Goal: Task Accomplishment & Management: Manage account settings

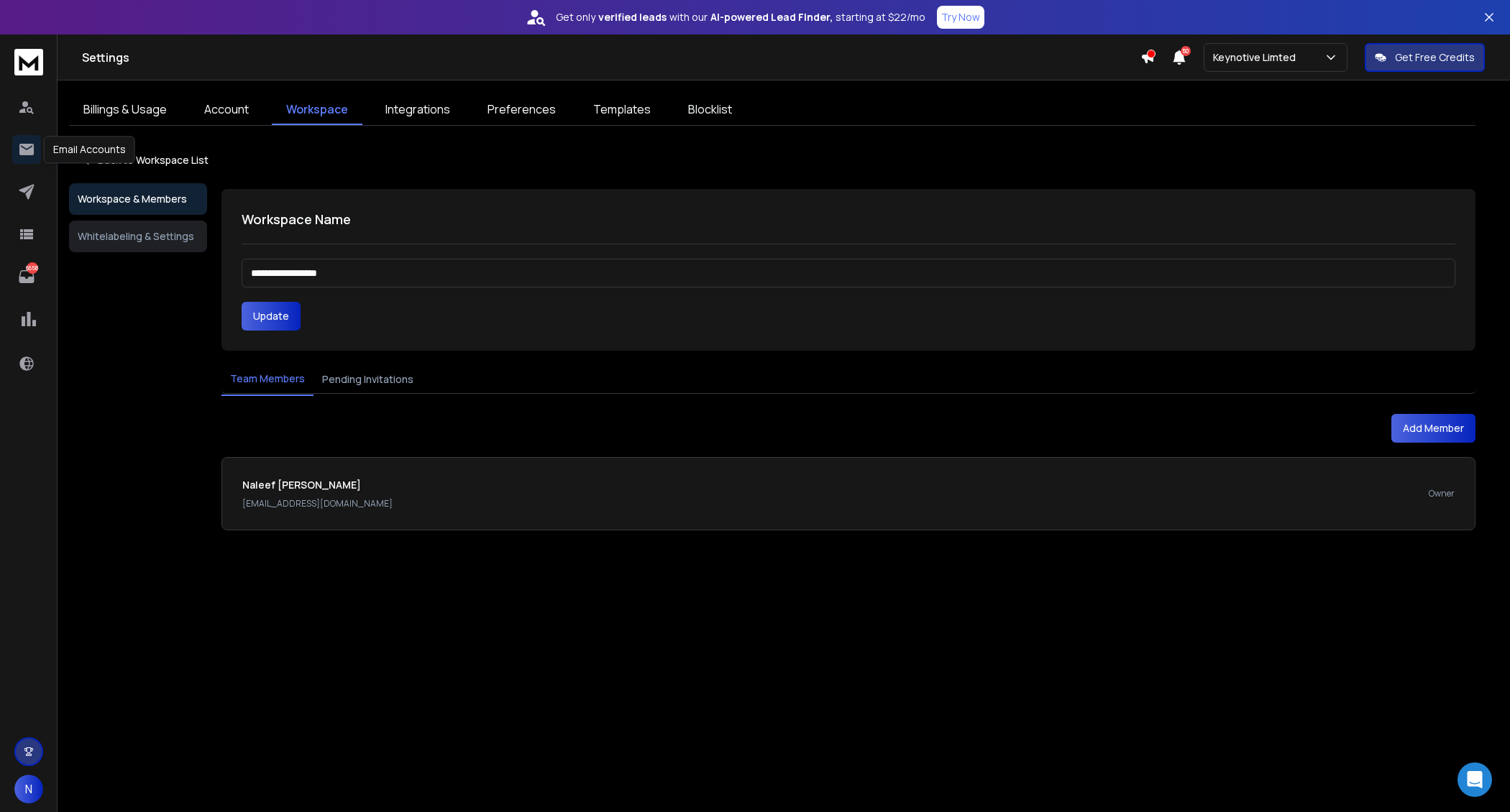
click at [32, 148] on icon at bounding box center [27, 150] width 14 height 12
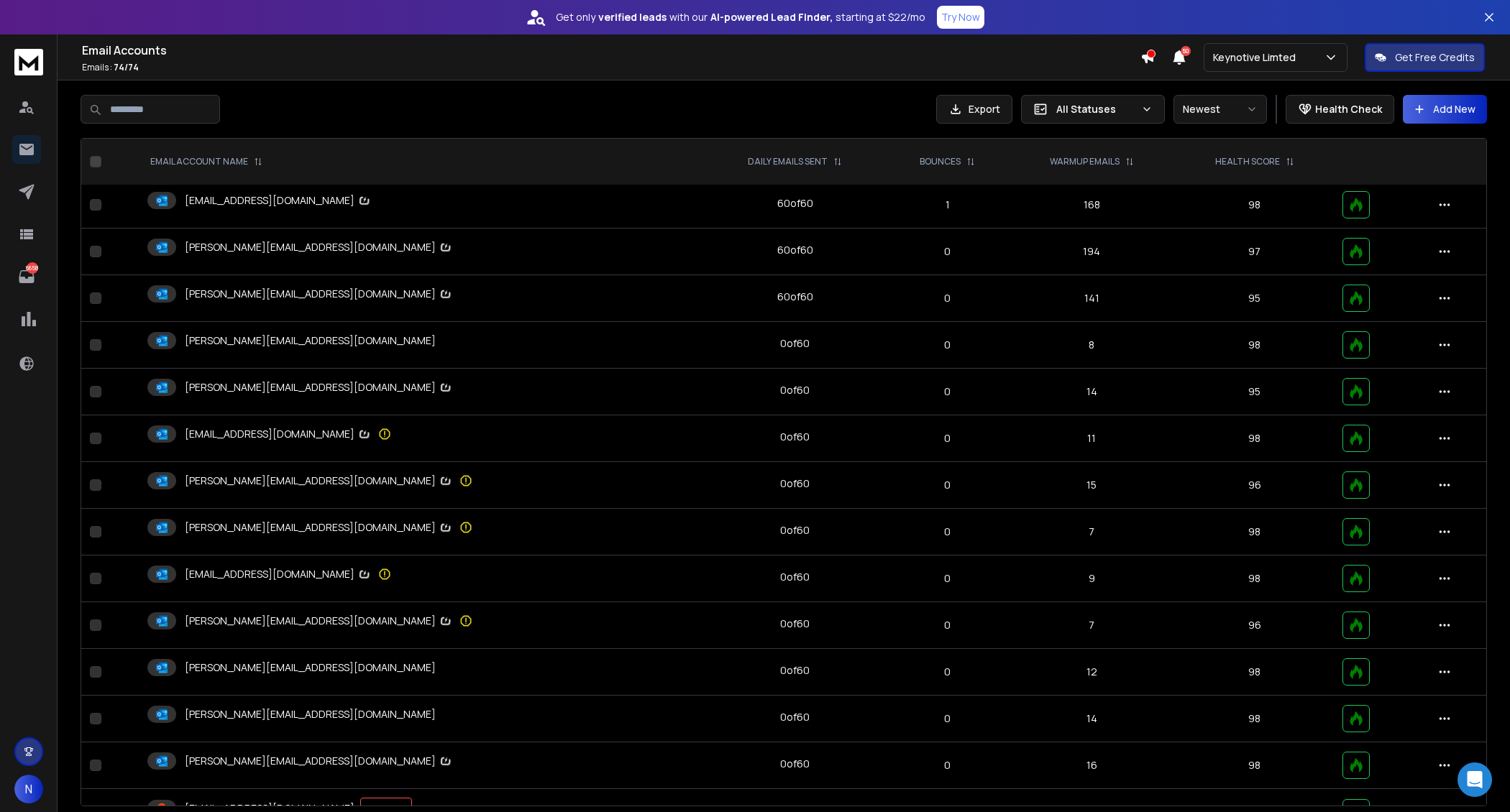
scroll to position [329, 0]
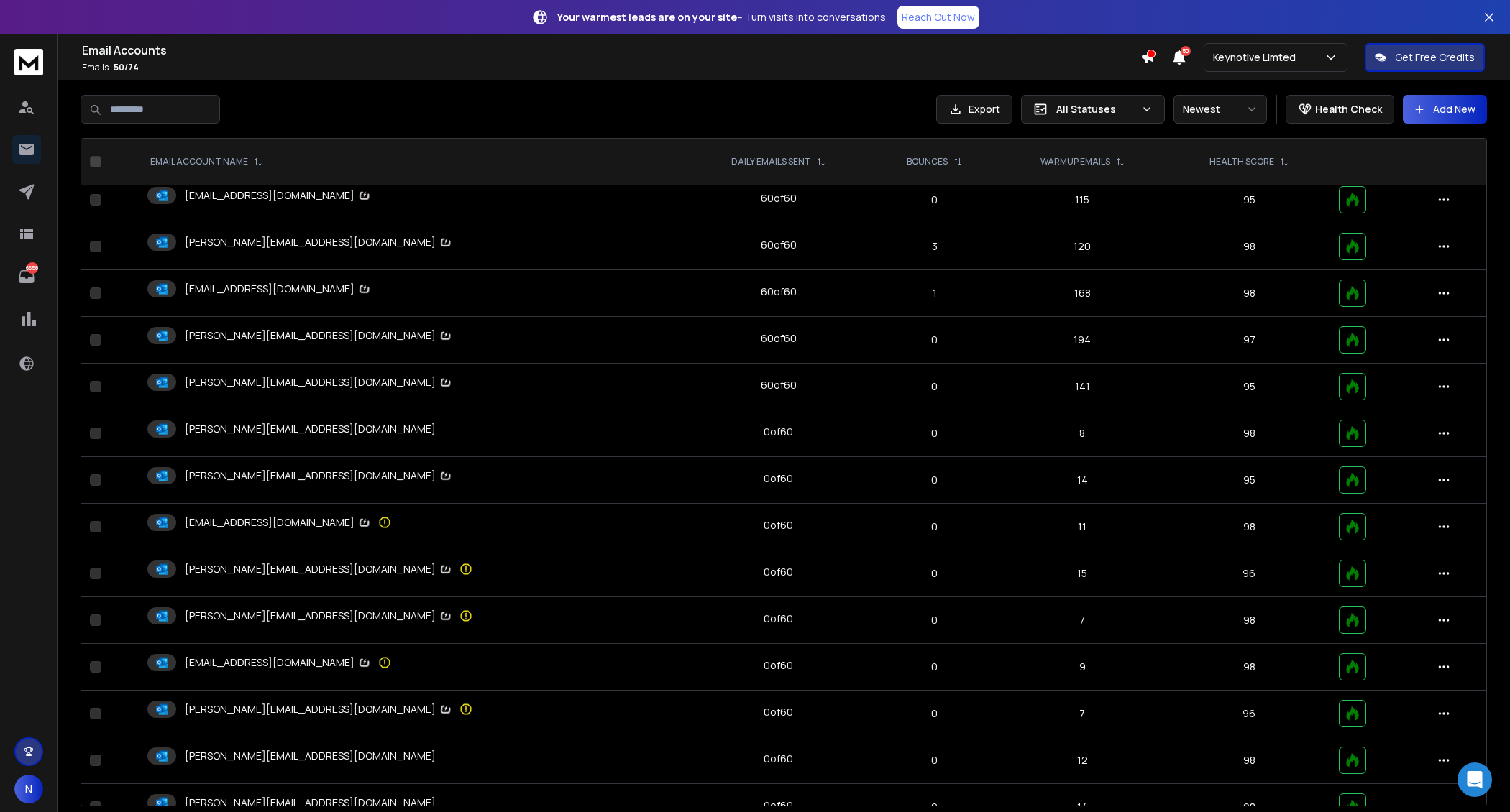
scroll to position [274, 0]
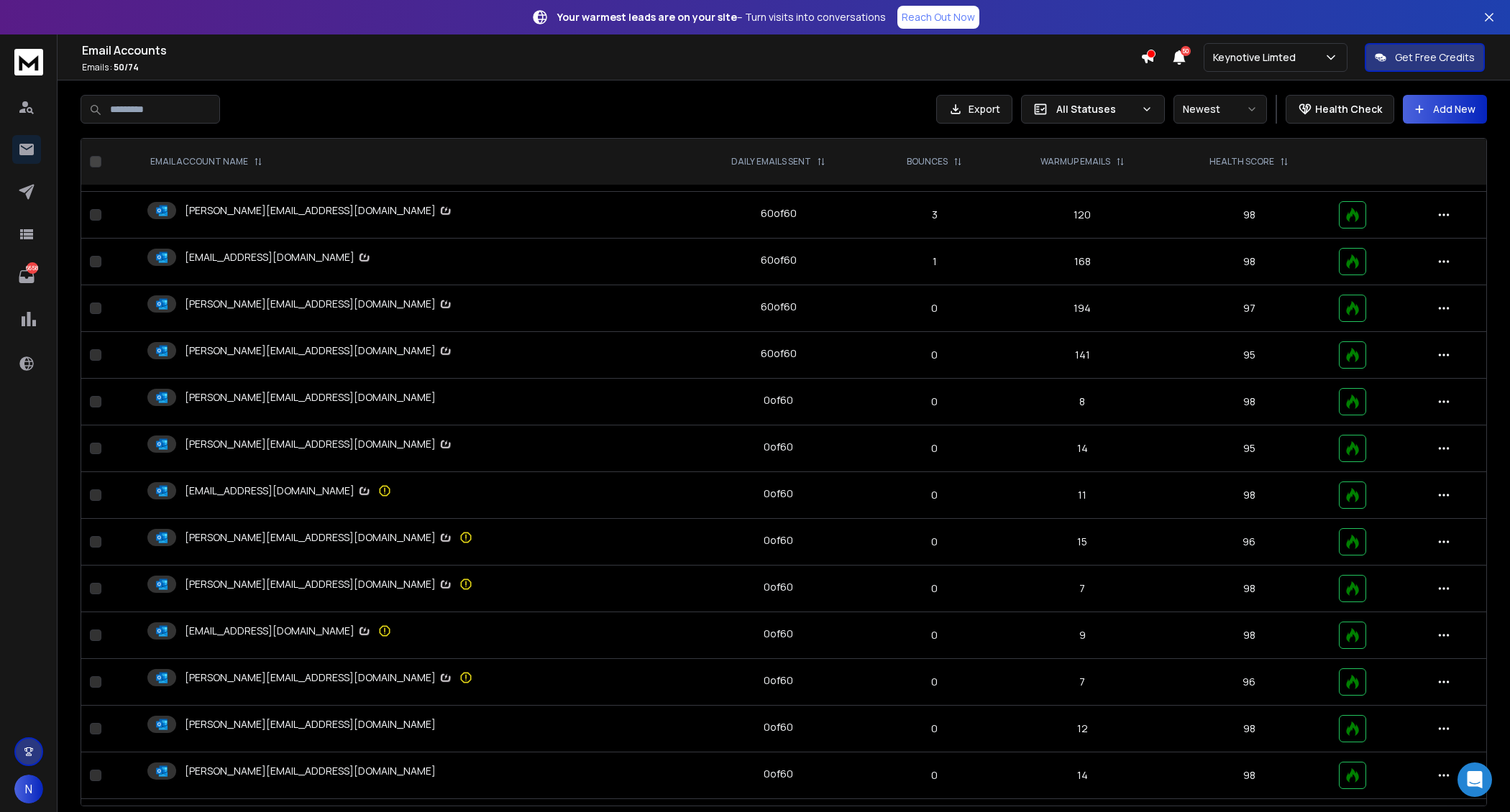
click at [237, 489] on p "[EMAIL_ADDRESS][DOMAIN_NAME]" at bounding box center [278, 491] width 187 height 15
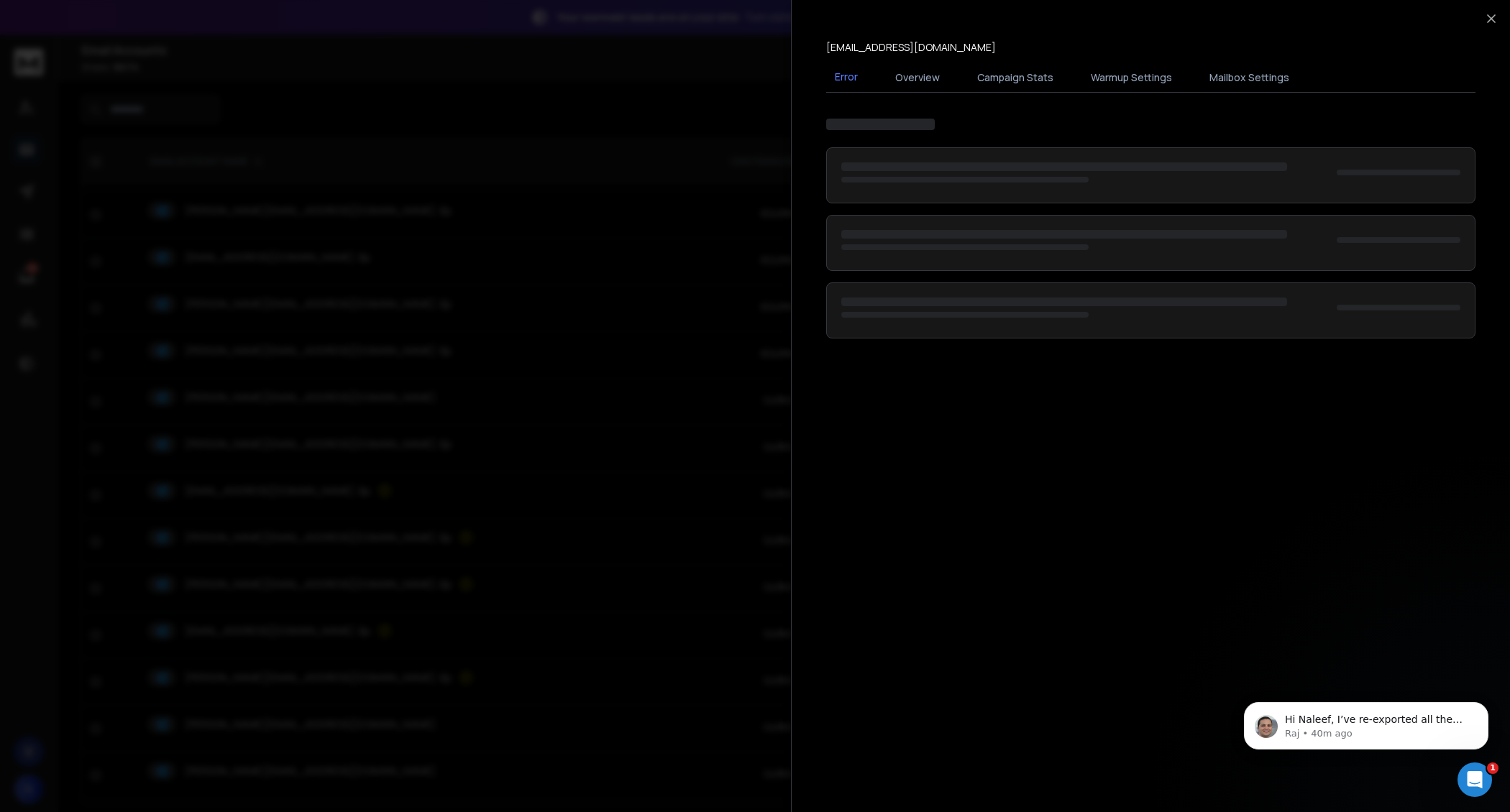
scroll to position [0, 0]
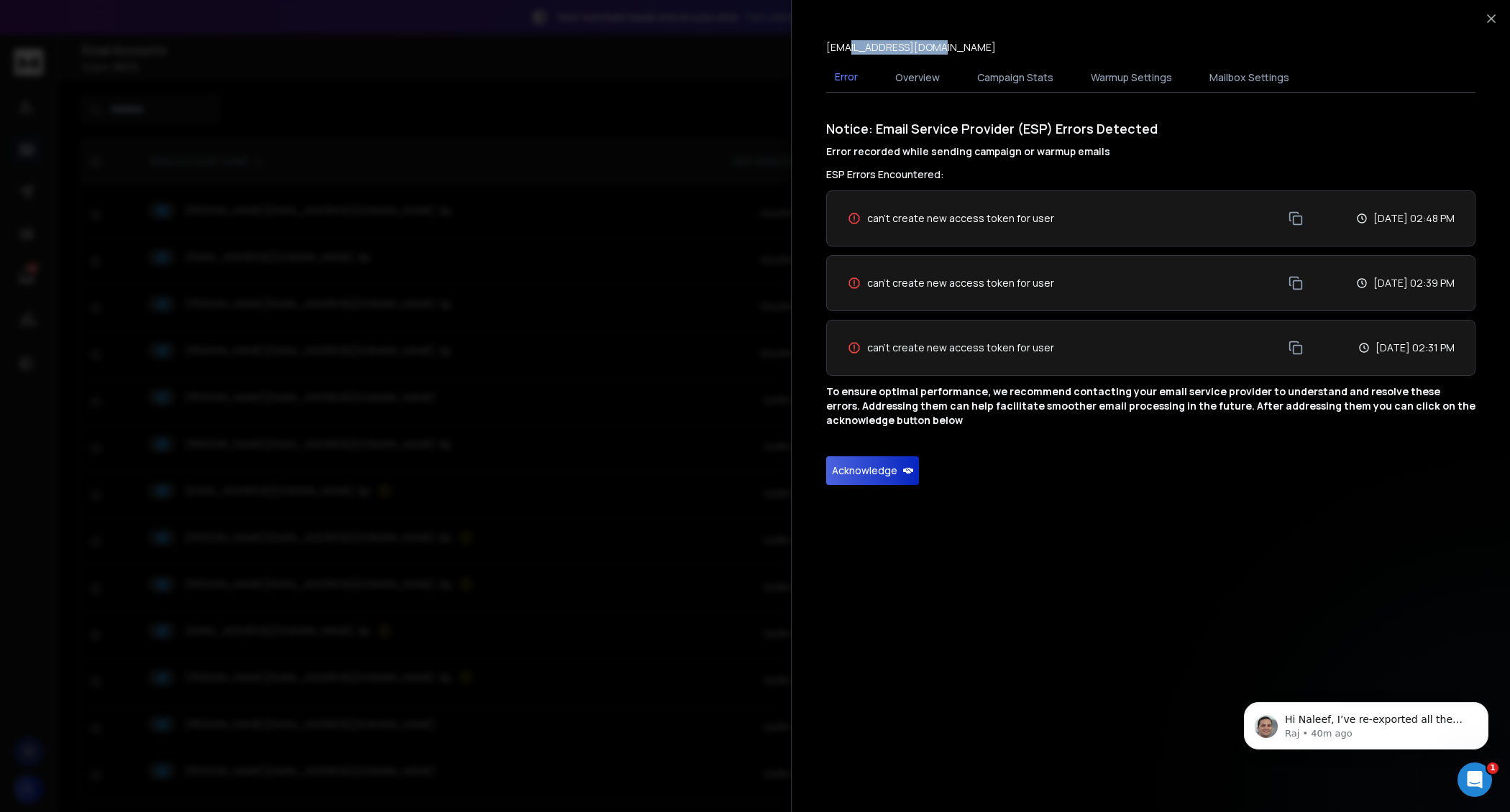
drag, startPoint x: 957, startPoint y: 49, endPoint x: 854, endPoint y: 50, distance: 103.0
click at [854, 50] on div "[EMAIL_ADDRESS][DOMAIN_NAME]" at bounding box center [1150, 48] width 649 height 14
copy p "key-notive.co.uk"
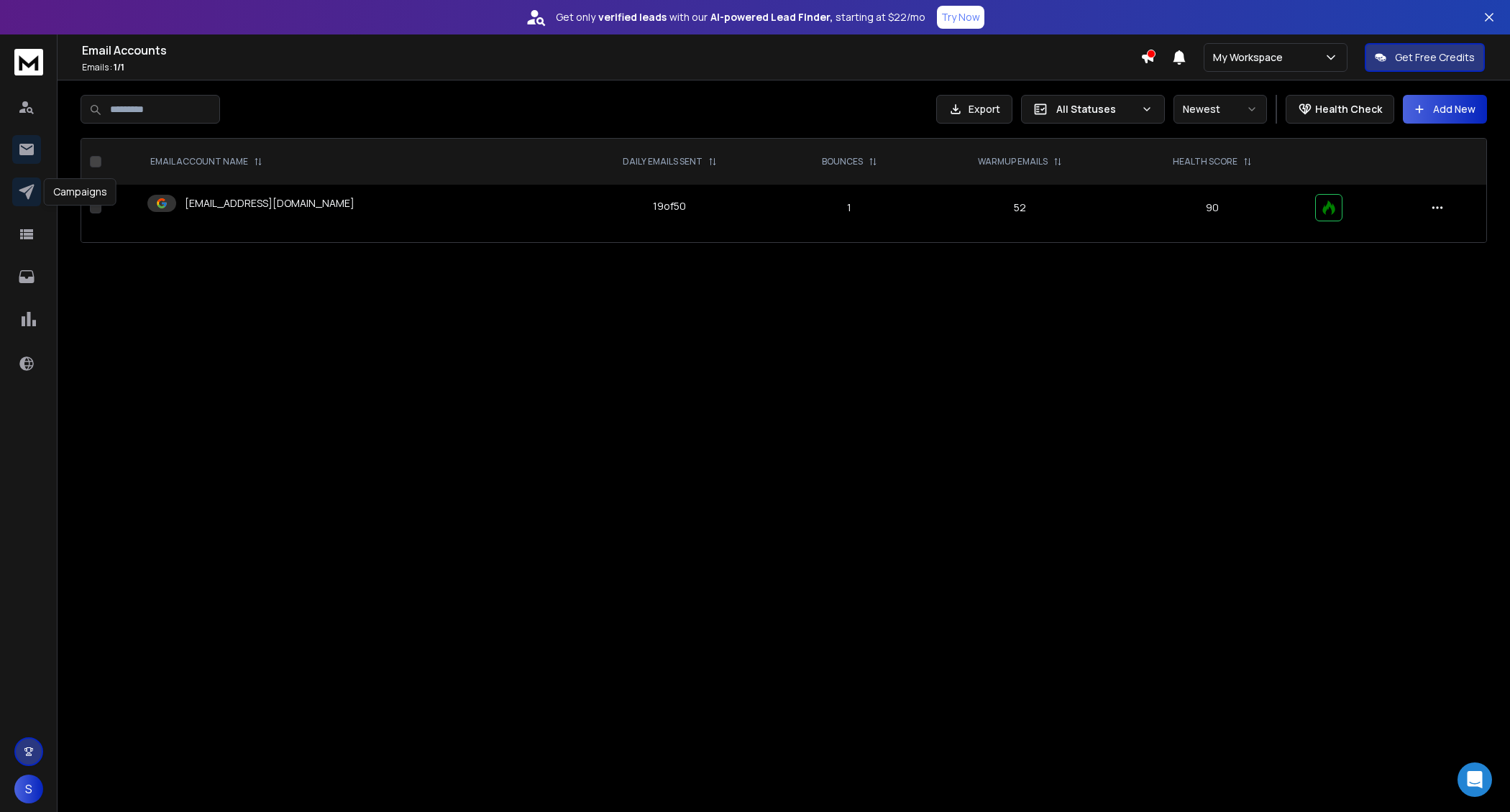
click at [29, 186] on icon at bounding box center [26, 191] width 17 height 17
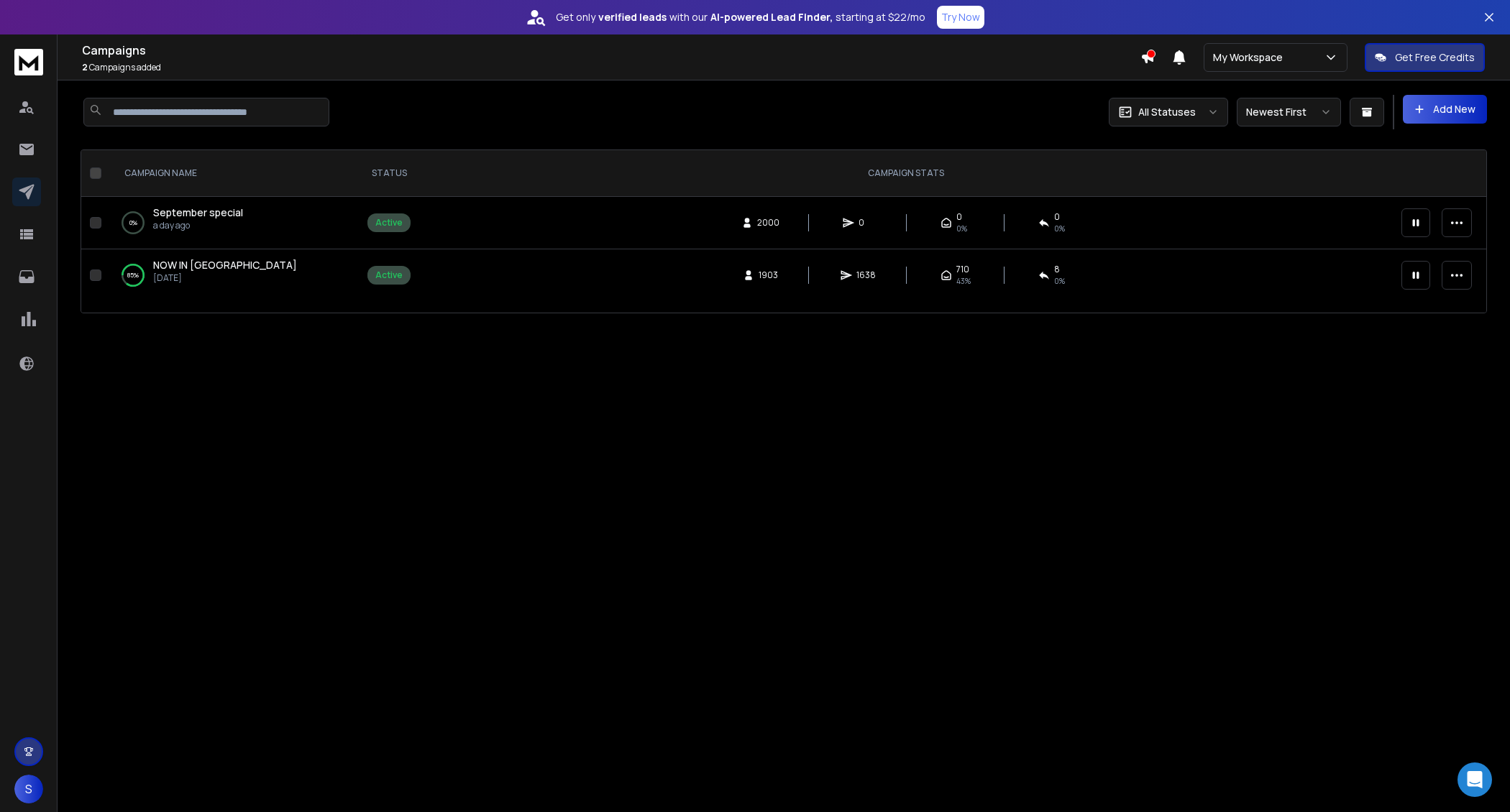
click at [219, 221] on p "a day ago" at bounding box center [198, 225] width 90 height 12
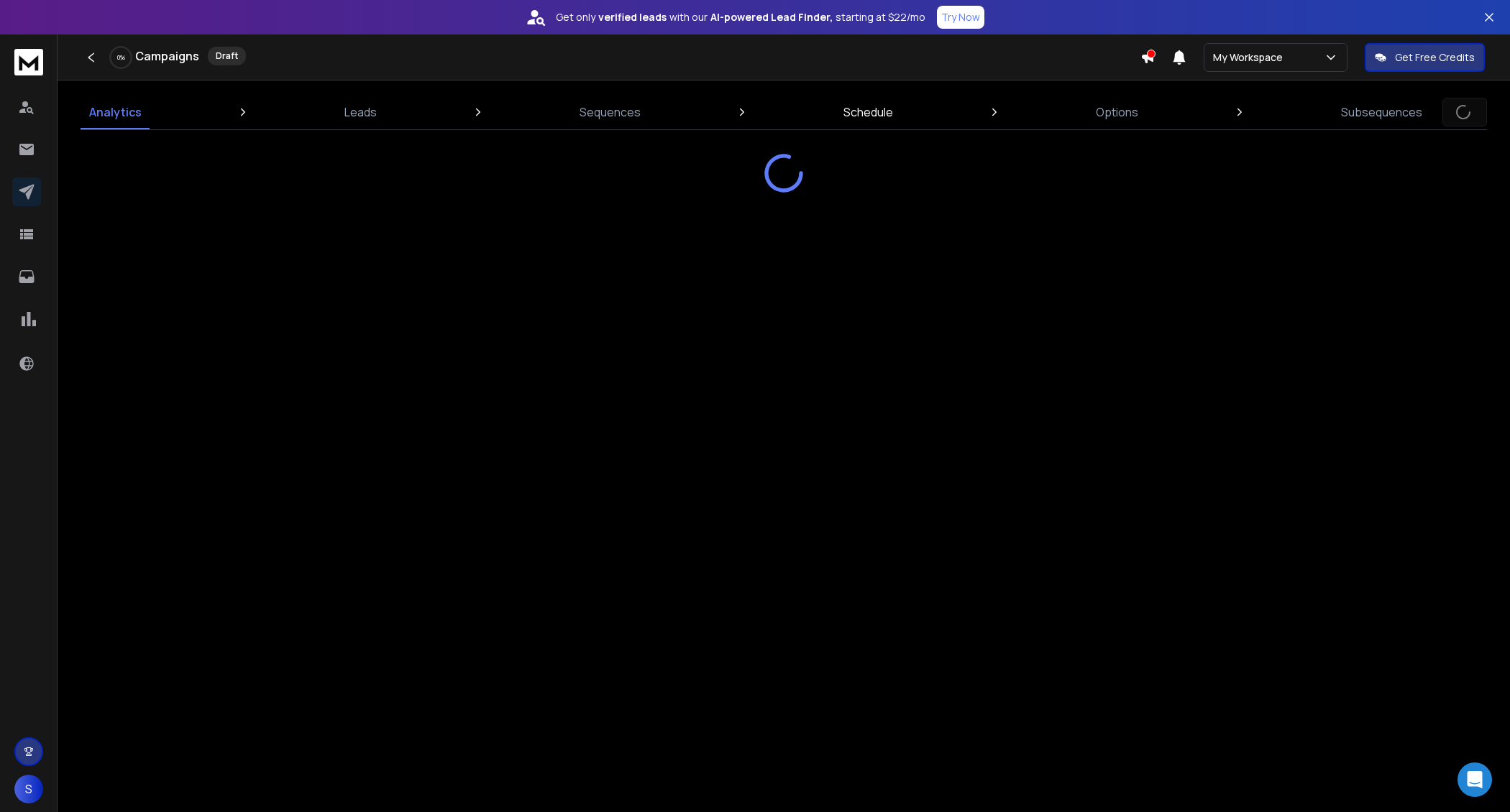
click at [867, 118] on p "Schedule" at bounding box center [868, 112] width 50 height 17
click at [1113, 117] on p "Options" at bounding box center [1116, 112] width 42 height 17
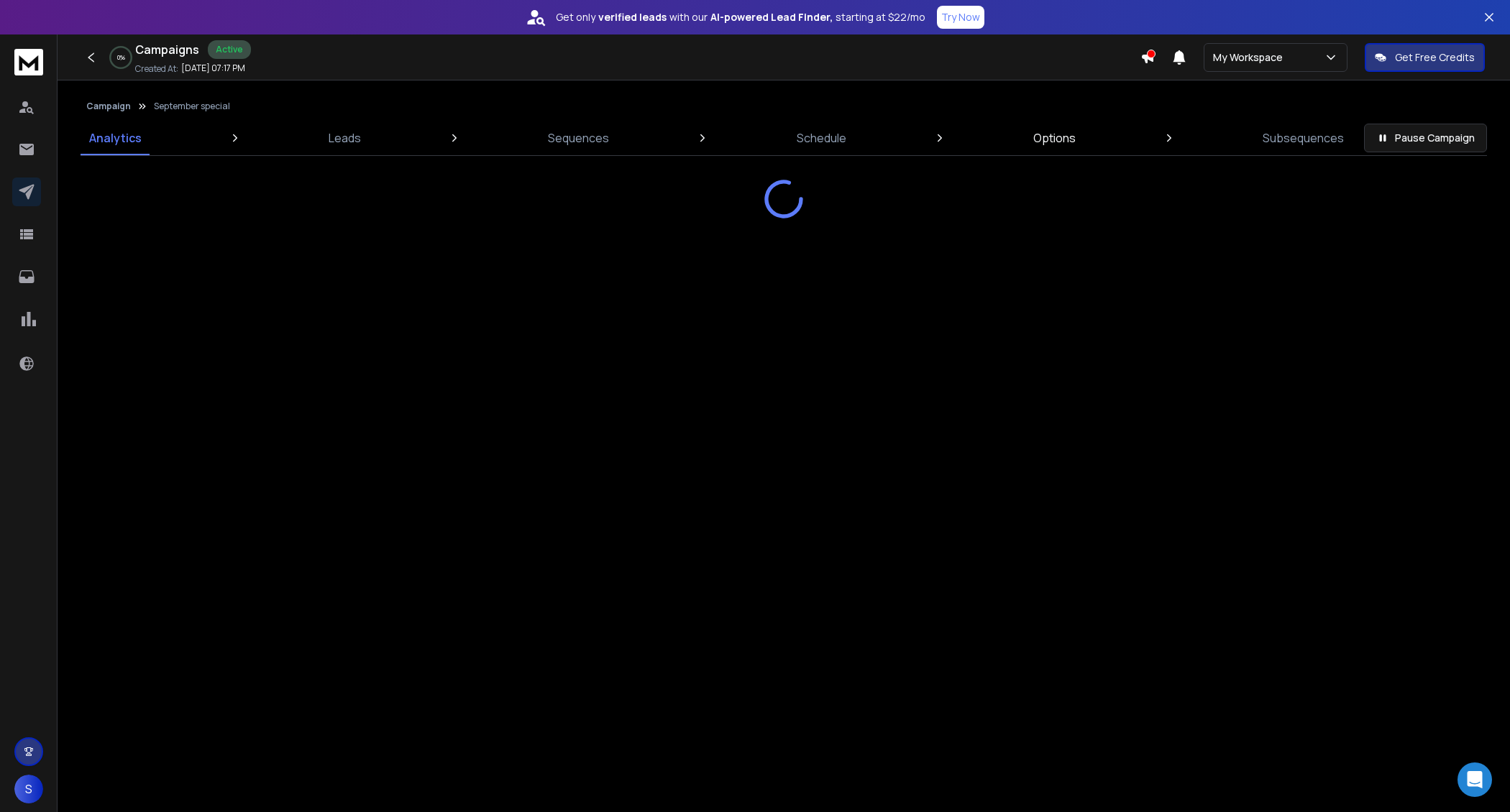
click at [1082, 135] on link "Options" at bounding box center [1054, 138] width 59 height 34
click at [1073, 135] on p "Options" at bounding box center [1054, 138] width 42 height 17
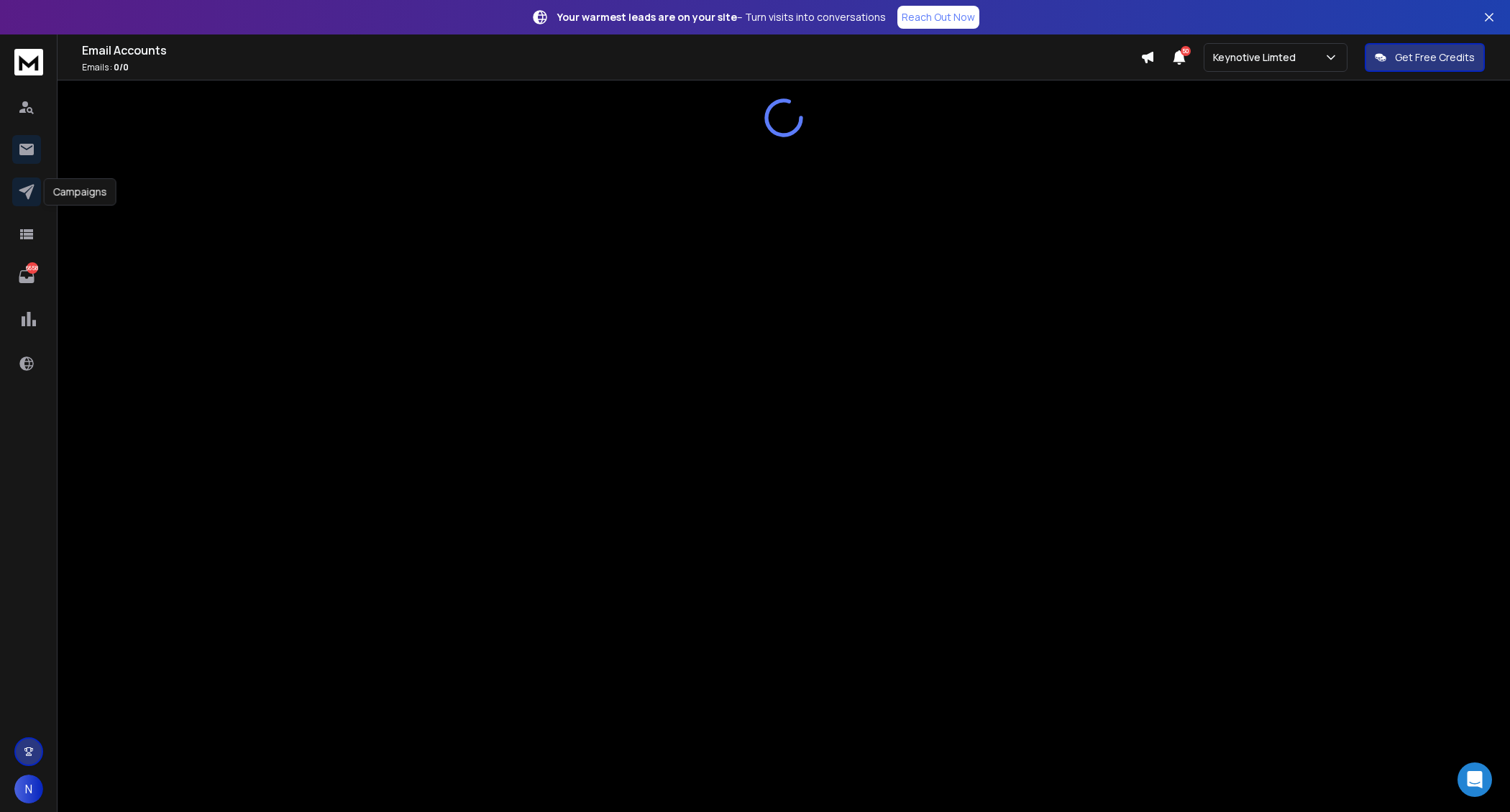
click at [26, 183] on icon at bounding box center [26, 191] width 17 height 17
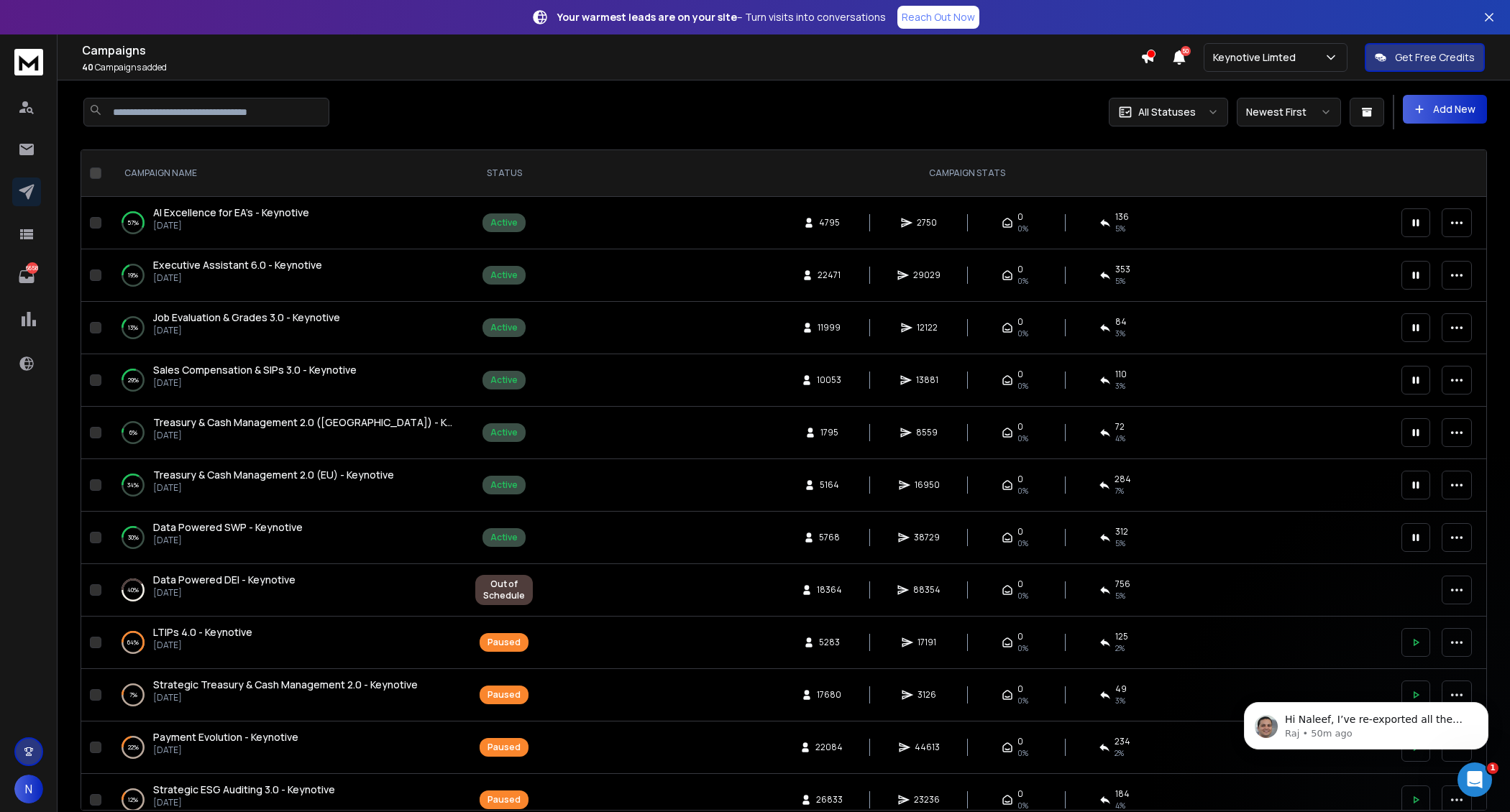
scroll to position [108, 0]
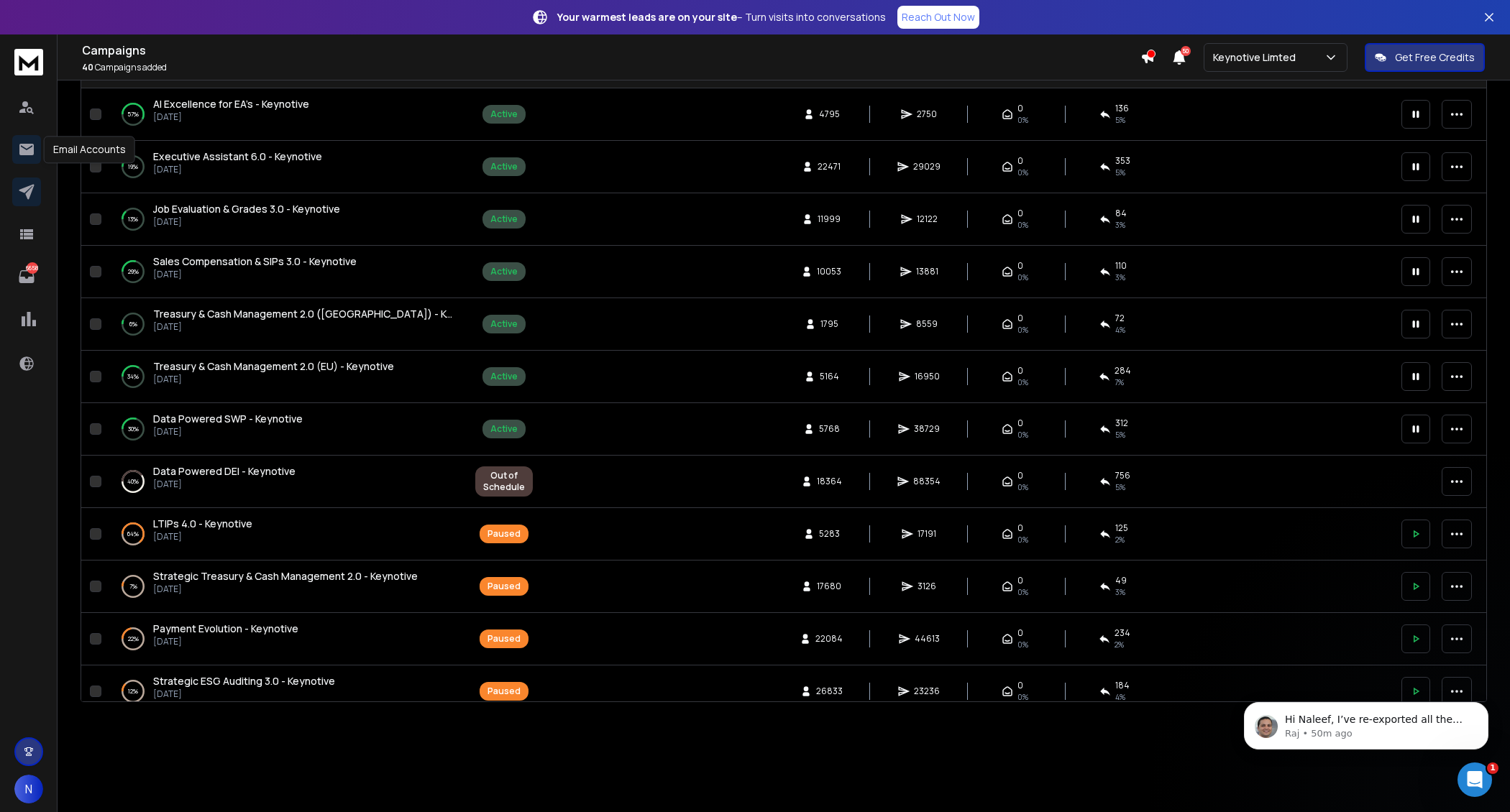
click at [25, 137] on link at bounding box center [27, 150] width 29 height 29
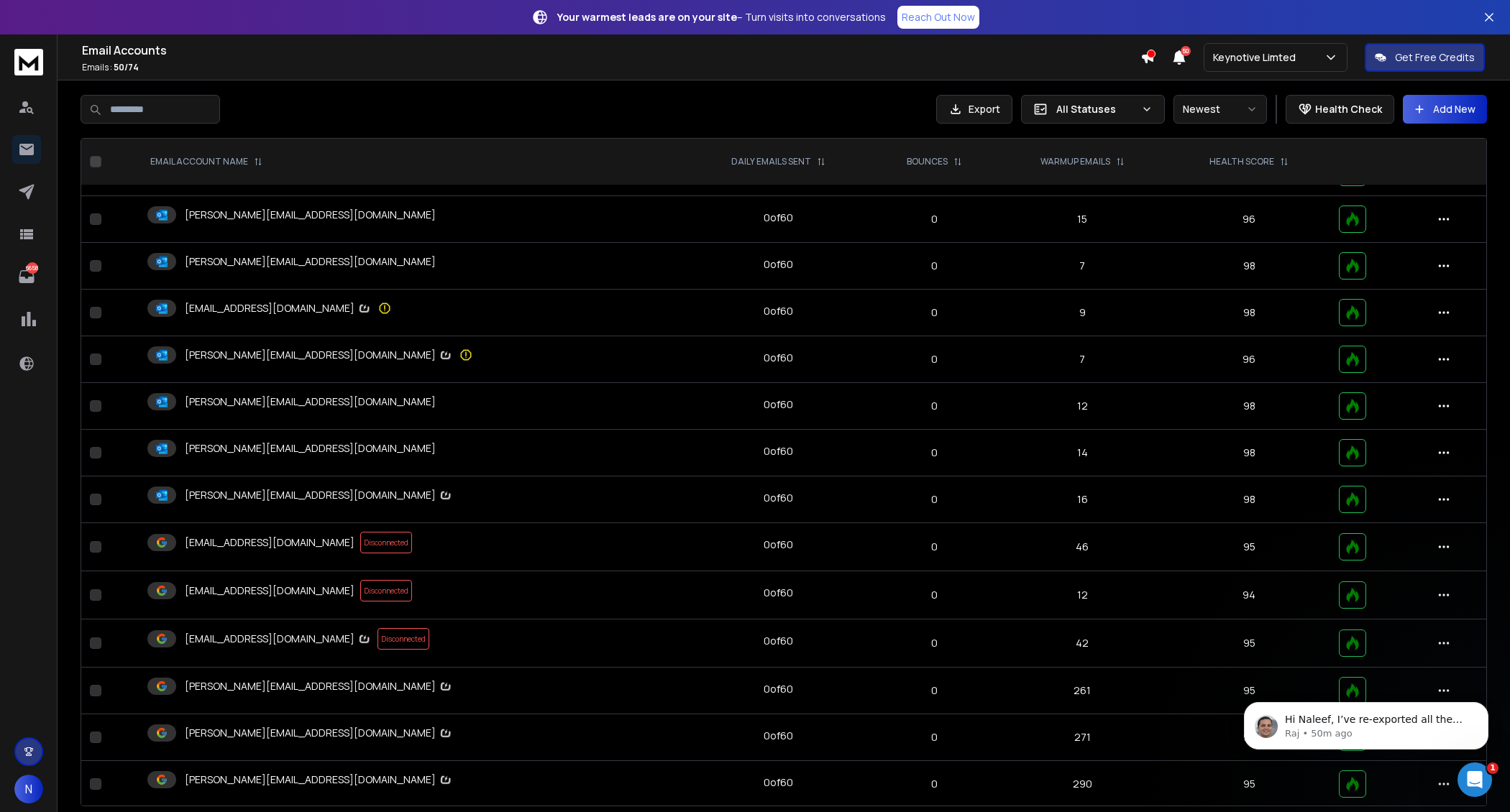
scroll to position [492, 0]
